Goal: Information Seeking & Learning: Find specific fact

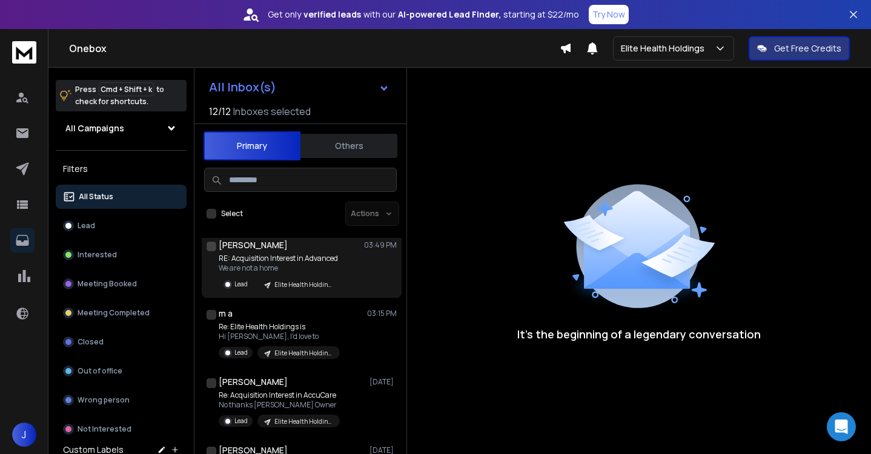
scroll to position [9, 0]
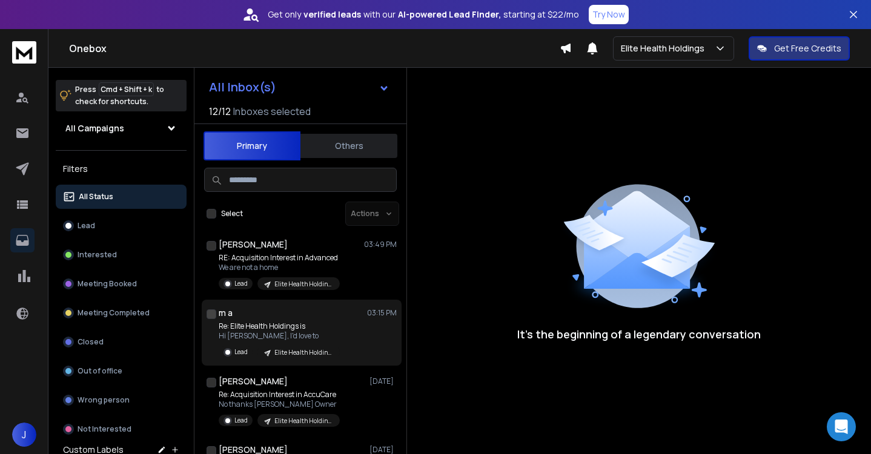
click at [303, 327] on p "Re: Elite Health Holdings is" at bounding box center [279, 327] width 121 height 10
click at [292, 330] on p "Re: Elite Health Holdings is" at bounding box center [279, 327] width 121 height 10
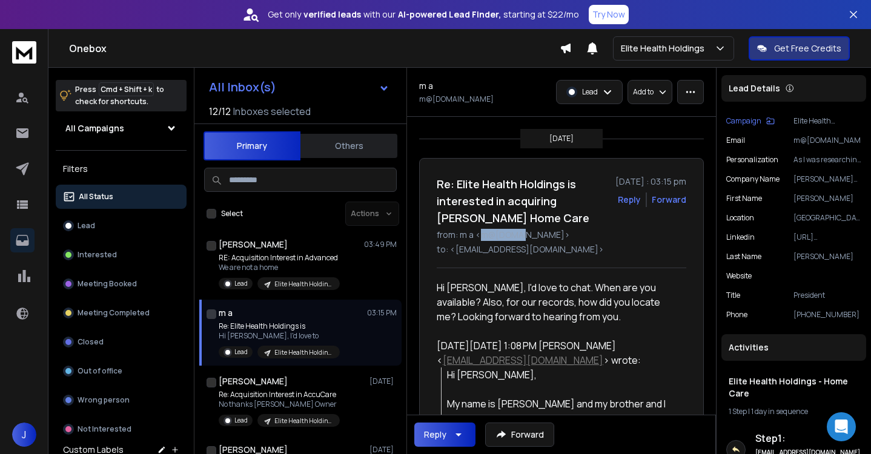
drag, startPoint x: 518, startPoint y: 254, endPoint x: 482, endPoint y: 251, distance: 35.8
click at [482, 241] on p "from: m a <m@ab3.in>" at bounding box center [562, 235] width 250 height 12
drag, startPoint x: 490, startPoint y: 220, endPoint x: 494, endPoint y: 230, distance: 11.1
click at [494, 227] on h1 "Re: Elite Health Holdings is interested in acquiring Abernathy Home Care" at bounding box center [522, 201] width 171 height 51
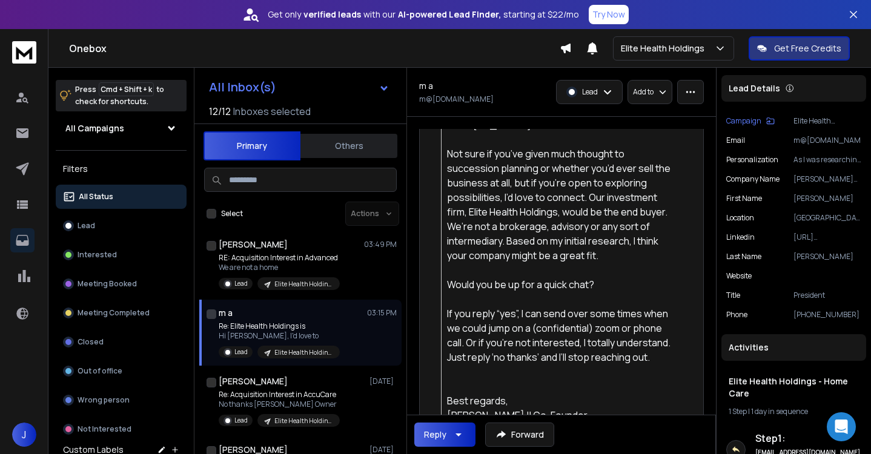
scroll to position [0, 0]
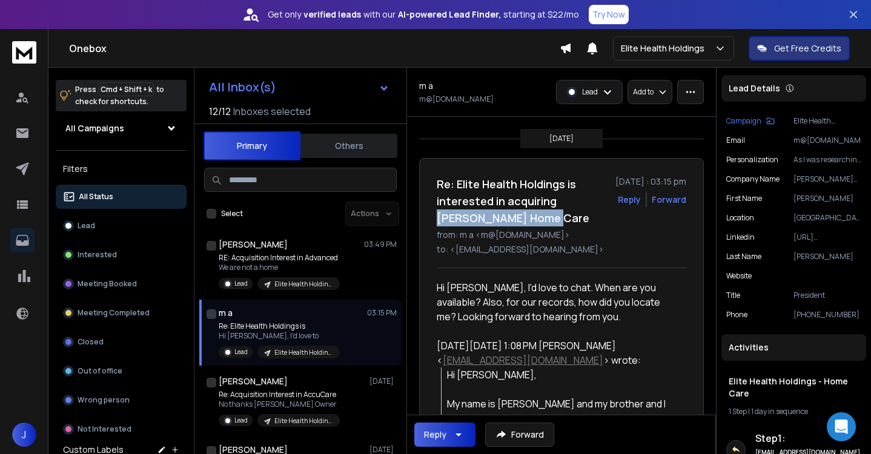
copy h1 "Abernathy Home Care"
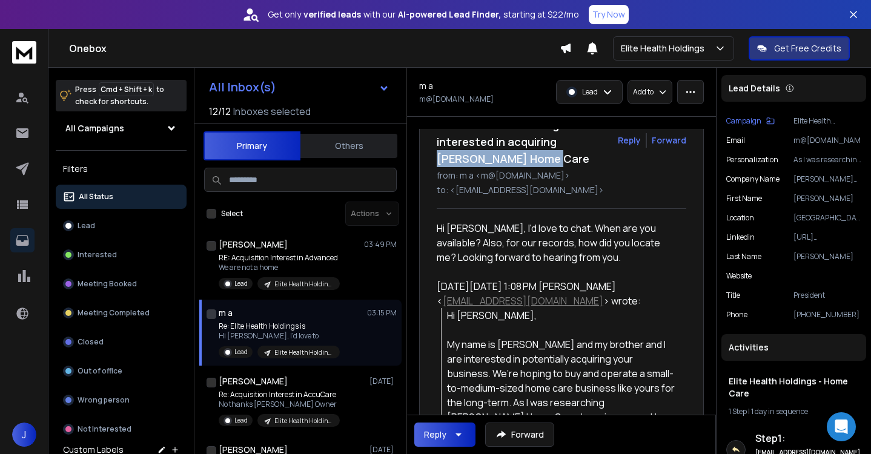
scroll to position [65, 0]
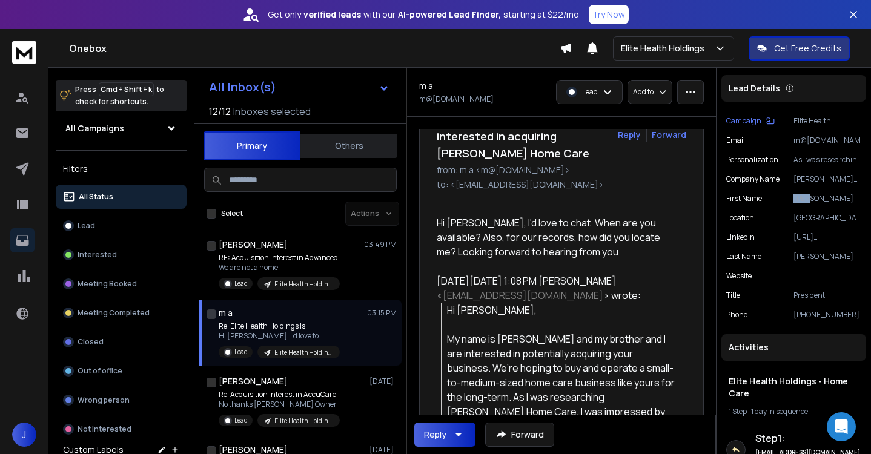
drag, startPoint x: 815, startPoint y: 203, endPoint x: 792, endPoint y: 201, distance: 23.8
click at [791, 201] on div "Campaign Elite Health Holdings - Home Care Email m@ab3.in Personalization As I …" at bounding box center [794, 218] width 145 height 233
copy p "Matt"
drag, startPoint x: 826, startPoint y: 260, endPoint x: 791, endPoint y: 261, distance: 35.2
click at [794, 261] on p "Abernathy" at bounding box center [828, 257] width 68 height 10
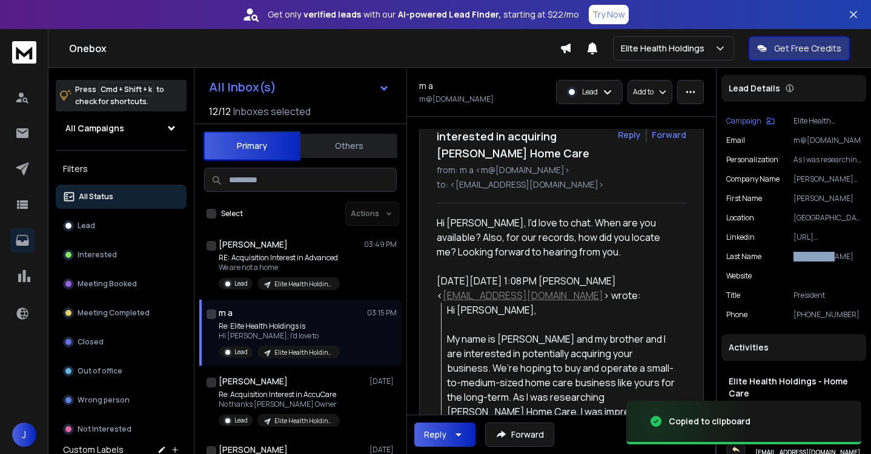
copy p "Abernathy"
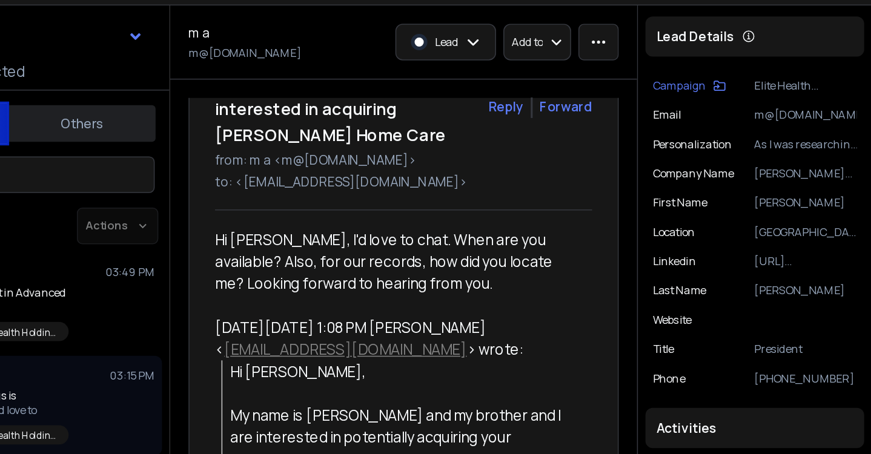
click at [818, 161] on p "As I was researching Abernathy Home Care, I was impressed by your dedicated foc…" at bounding box center [828, 160] width 68 height 10
click at [811, 182] on p "Abernathy Home Care" at bounding box center [828, 179] width 68 height 10
drag, startPoint x: 791, startPoint y: 181, endPoint x: 848, endPoint y: 181, distance: 57.6
click at [849, 182] on p "Abernathy Home Care" at bounding box center [828, 179] width 68 height 10
copy p "Abernathy Home"
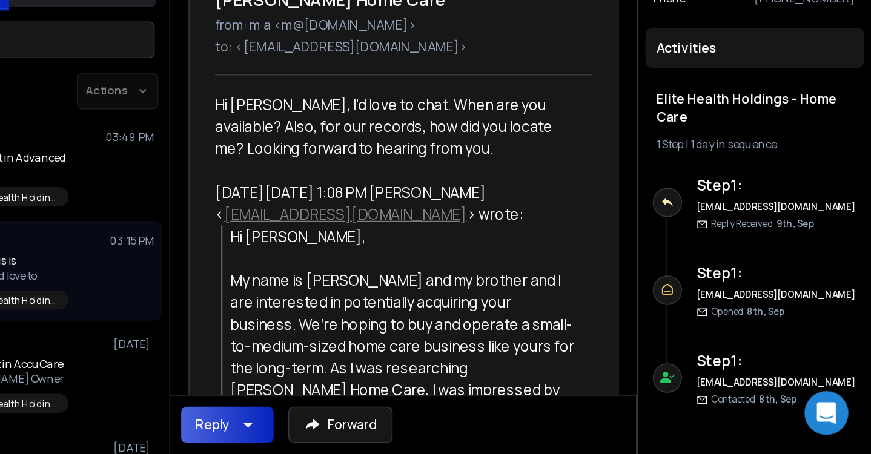
scroll to position [0, 0]
